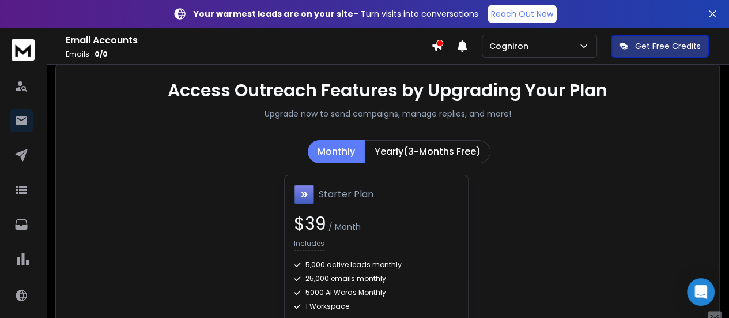
scroll to position [109, 0]
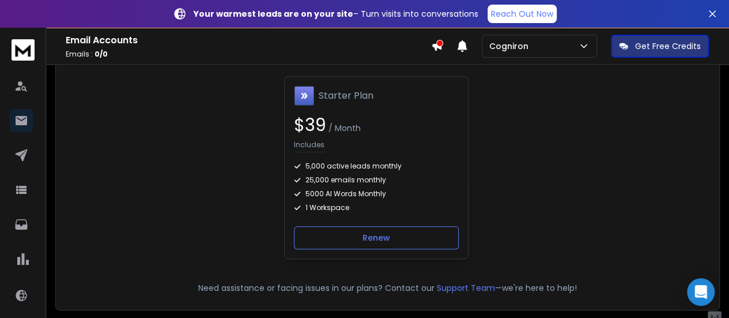
click at [22, 51] on img at bounding box center [23, 49] width 23 height 21
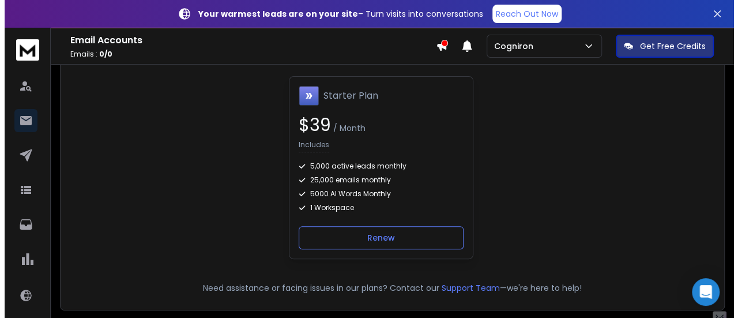
scroll to position [0, 0]
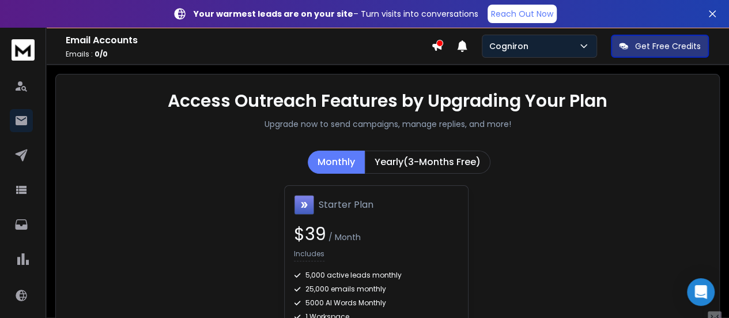
click at [537, 47] on div "Cogniron" at bounding box center [539, 46] width 100 height 12
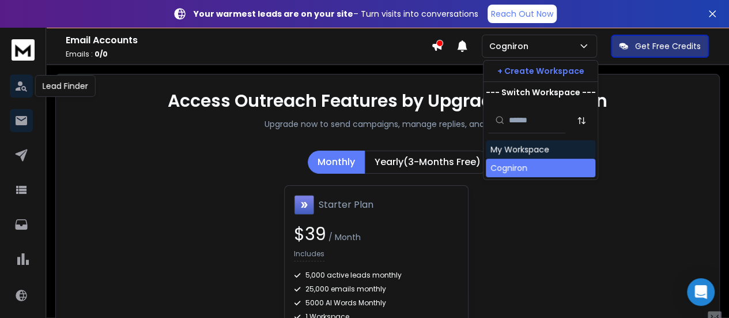
click at [21, 84] on circle at bounding box center [20, 83] width 5 height 5
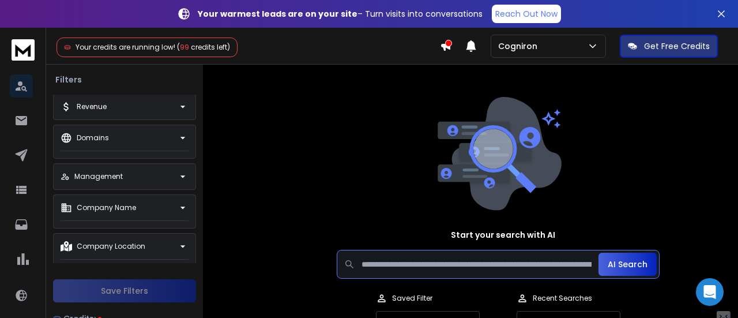
scroll to position [83, 0]
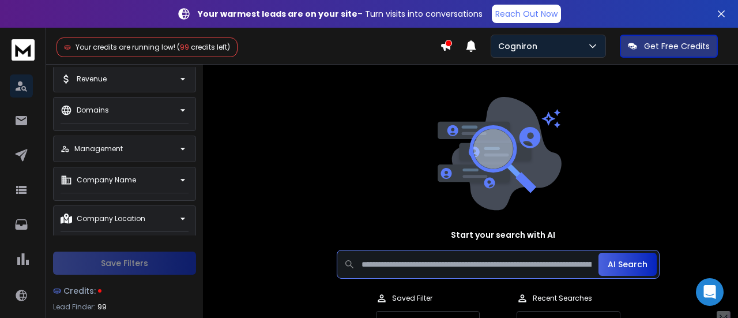
click at [563, 55] on button "Cogniron" at bounding box center [547, 46] width 115 height 23
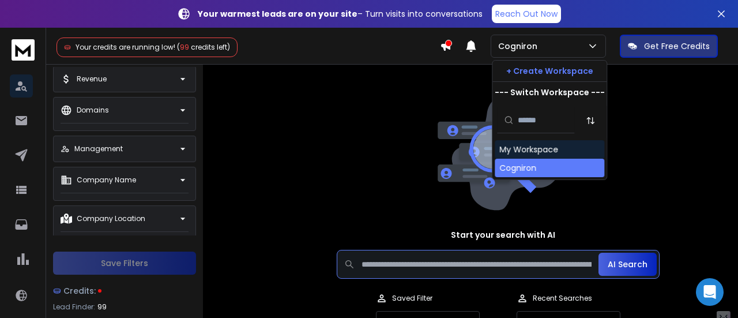
click at [536, 148] on div "My Workspace" at bounding box center [528, 150] width 59 height 12
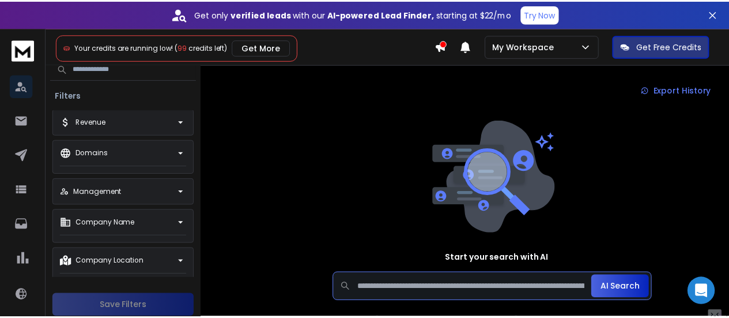
scroll to position [83, 0]
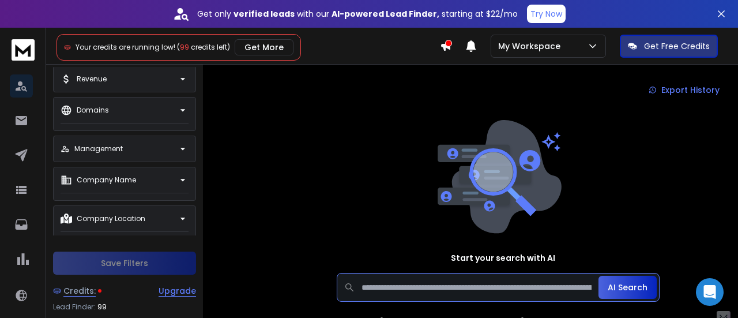
click at [76, 292] on span "Credits:" at bounding box center [79, 291] width 32 height 12
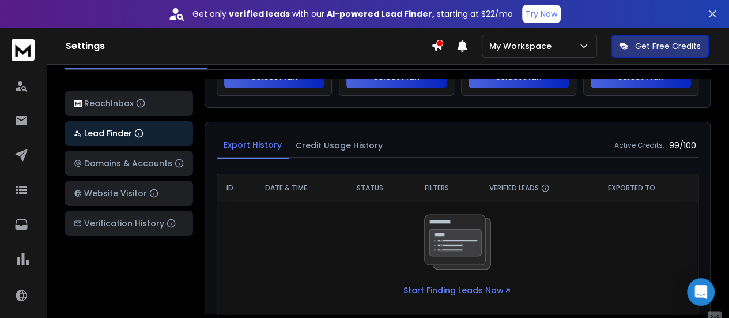
scroll to position [47, 0]
